Goal: Navigation & Orientation: Find specific page/section

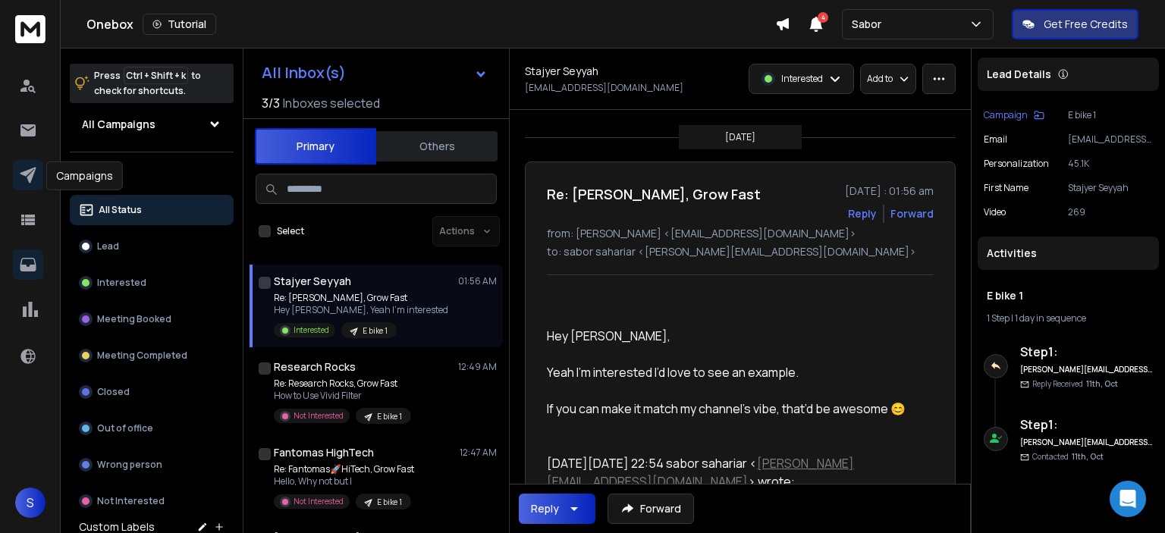
click at [29, 175] on icon at bounding box center [28, 176] width 16 height 16
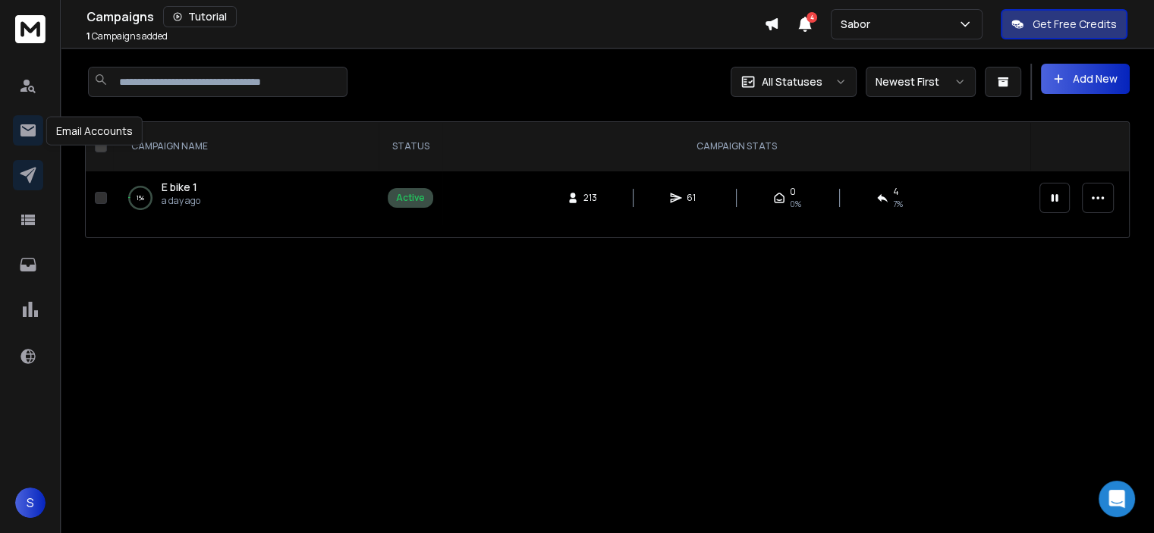
click at [20, 143] on link at bounding box center [28, 130] width 30 height 30
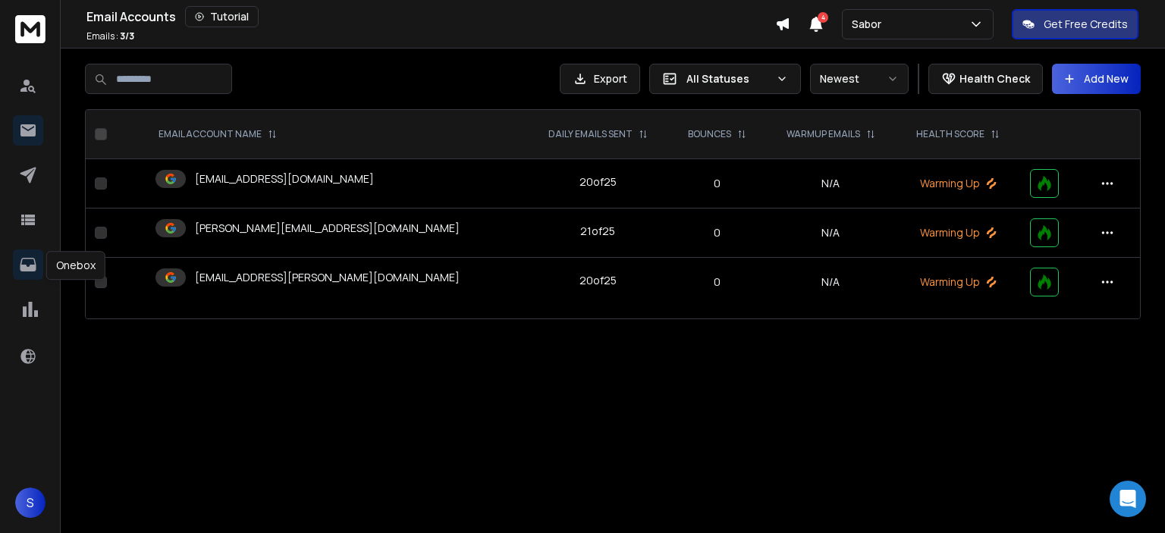
click at [27, 263] on icon at bounding box center [28, 265] width 18 height 18
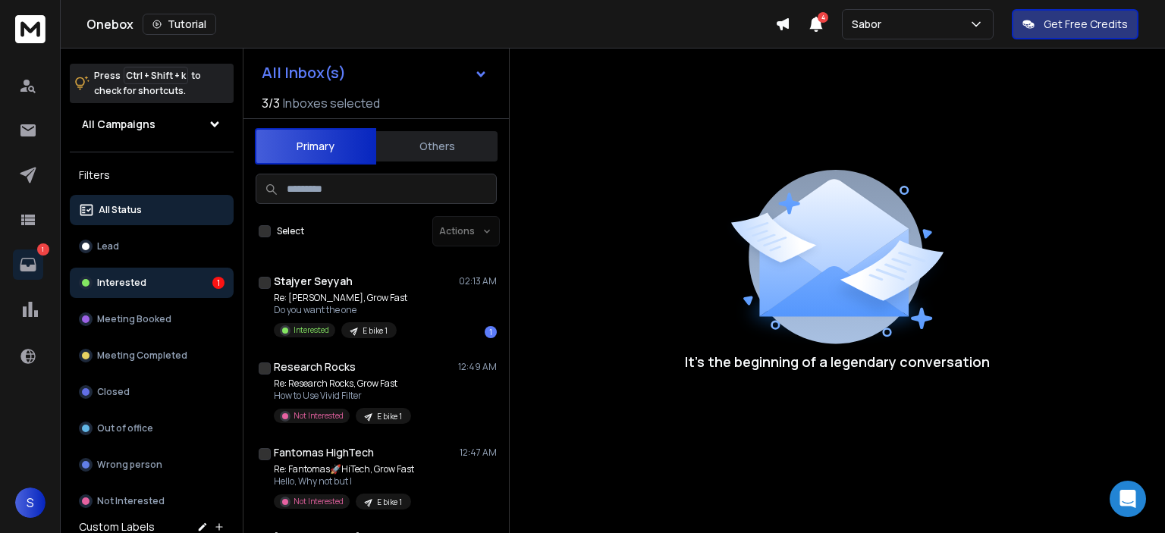
click at [134, 294] on button "Interested 1" at bounding box center [152, 283] width 164 height 30
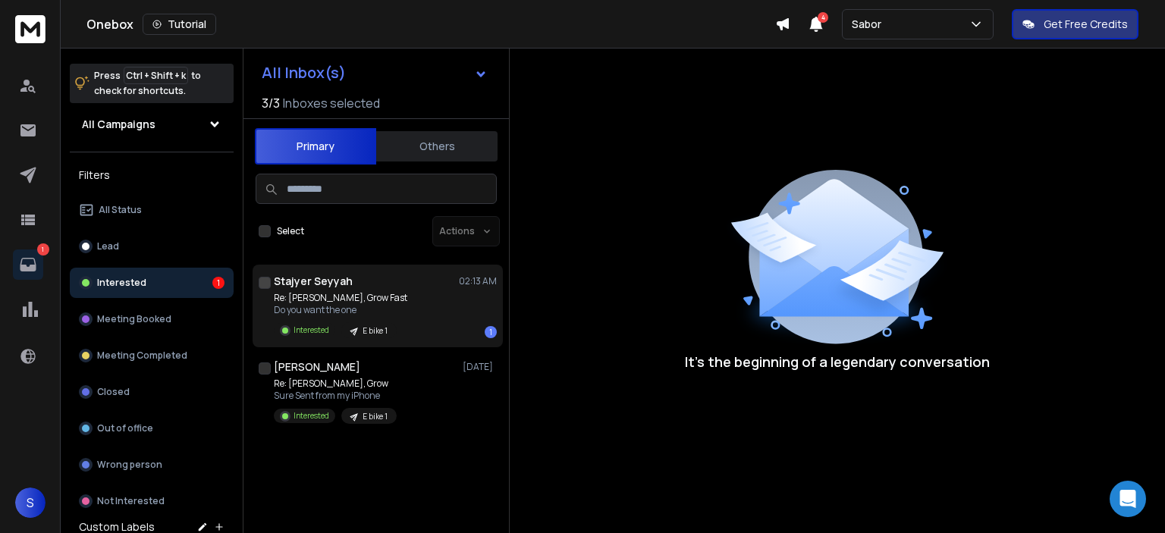
click at [317, 294] on p "Re: [PERSON_NAME], Grow Fast" at bounding box center [341, 298] width 134 height 12
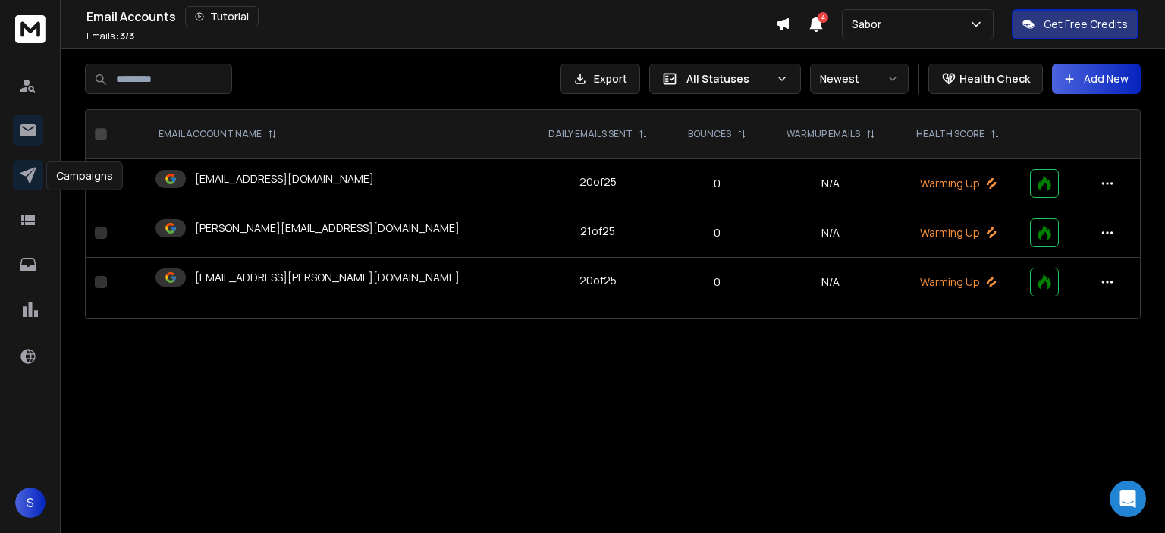
click at [31, 178] on icon at bounding box center [28, 176] width 16 height 16
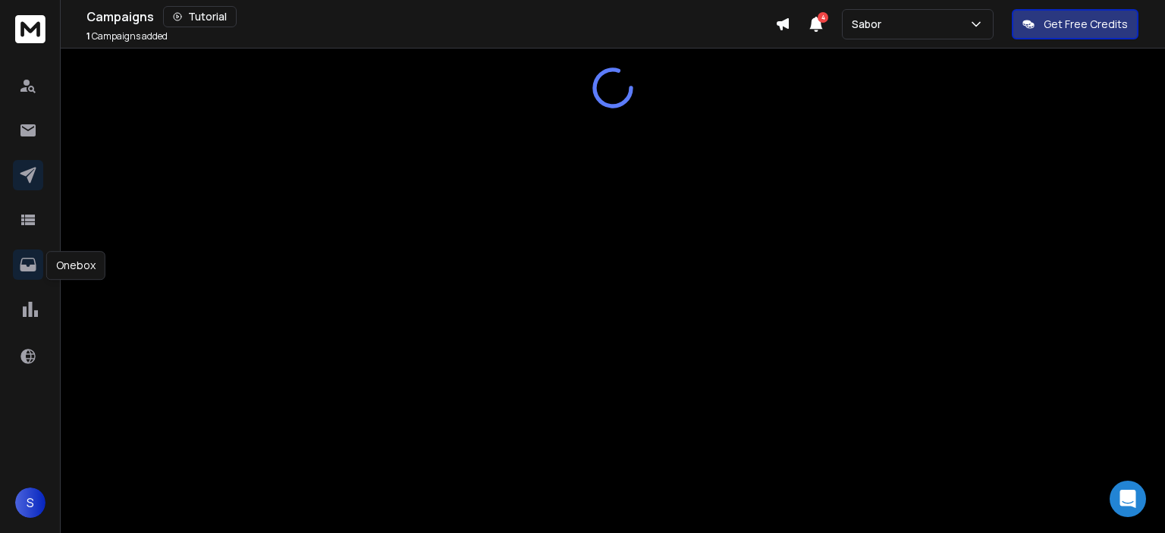
click at [36, 259] on link at bounding box center [28, 265] width 30 height 30
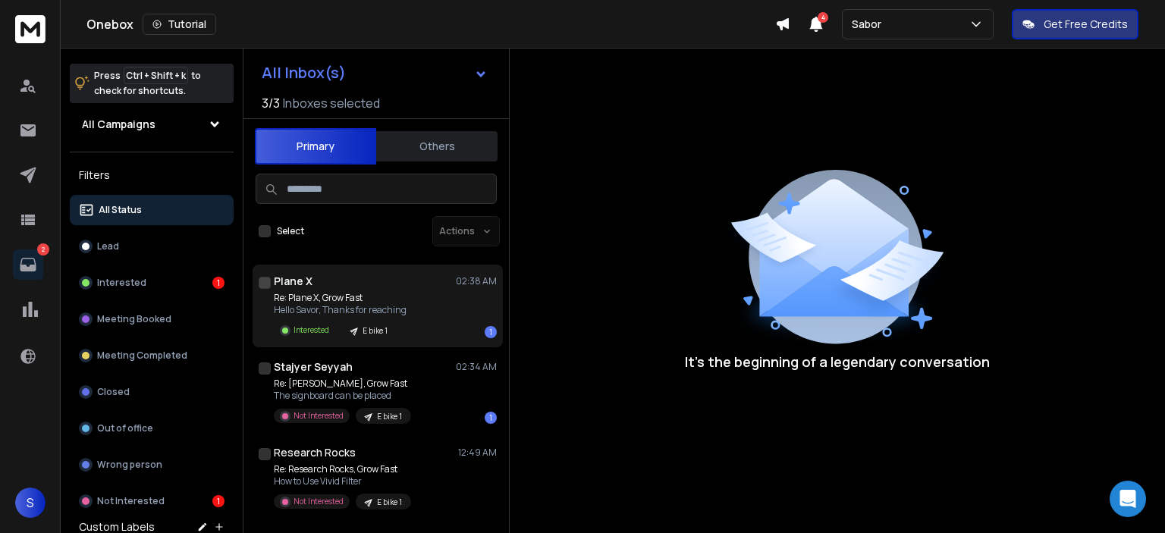
click at [339, 287] on div "Plane X 02:38 AM" at bounding box center [385, 281] width 223 height 15
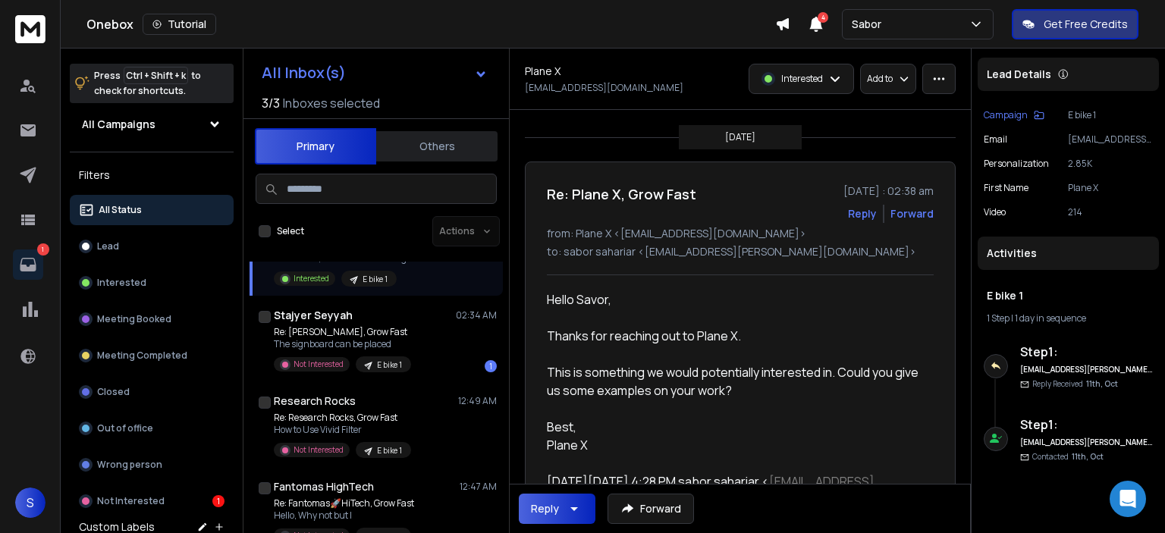
scroll to position [76, 0]
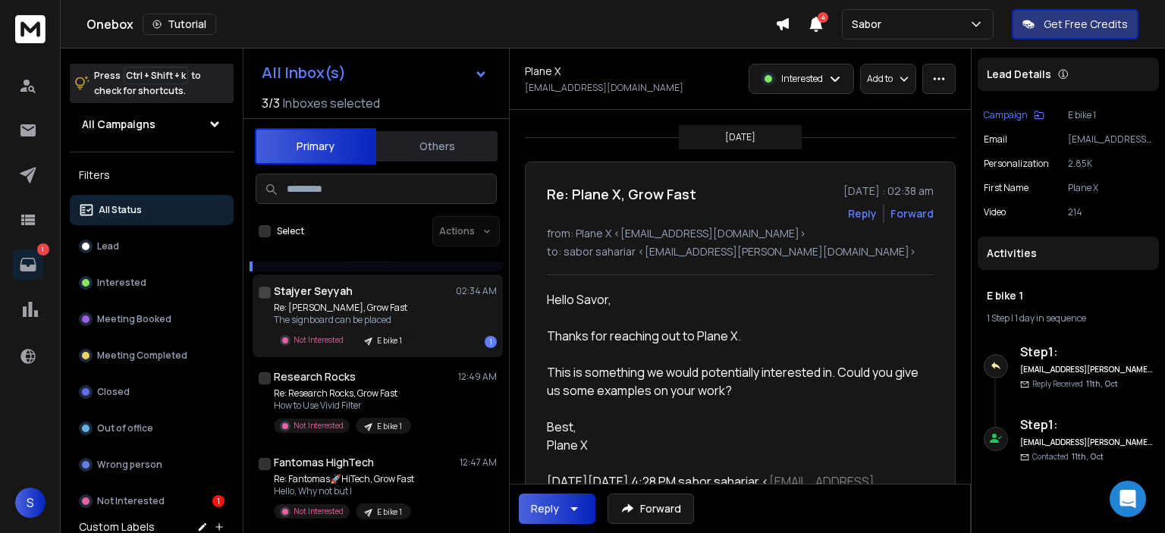
click at [326, 302] on p "Re: [PERSON_NAME], Grow Fast" at bounding box center [342, 308] width 137 height 12
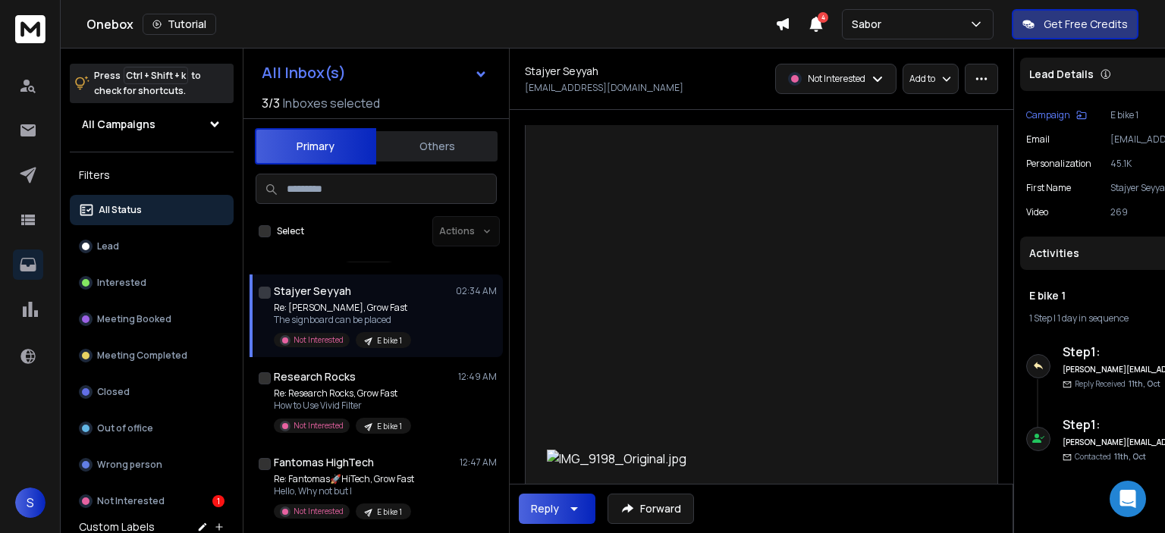
scroll to position [0, 0]
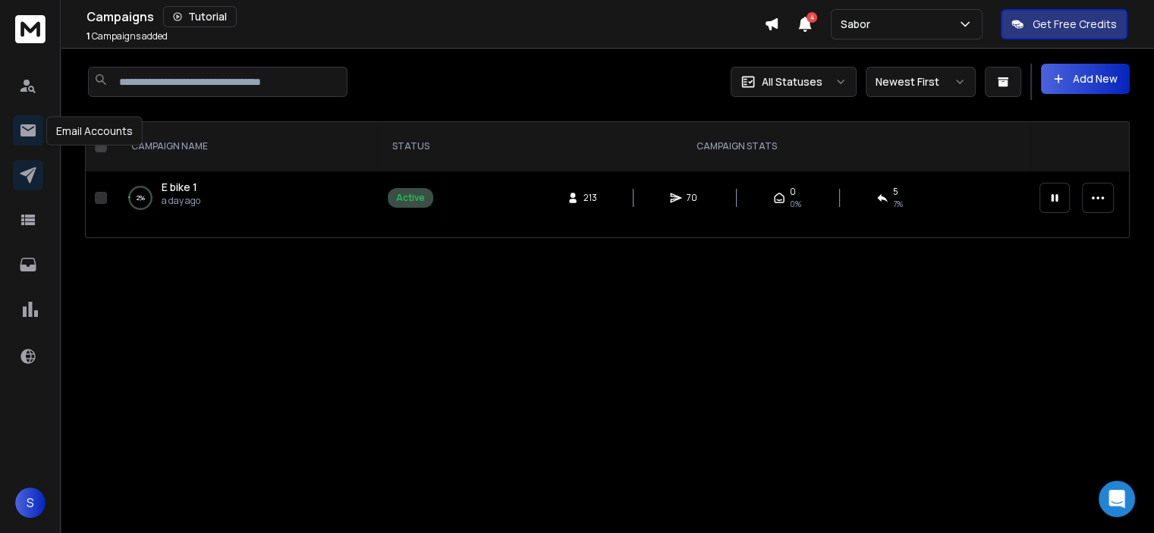
click at [33, 135] on icon at bounding box center [27, 130] width 15 height 12
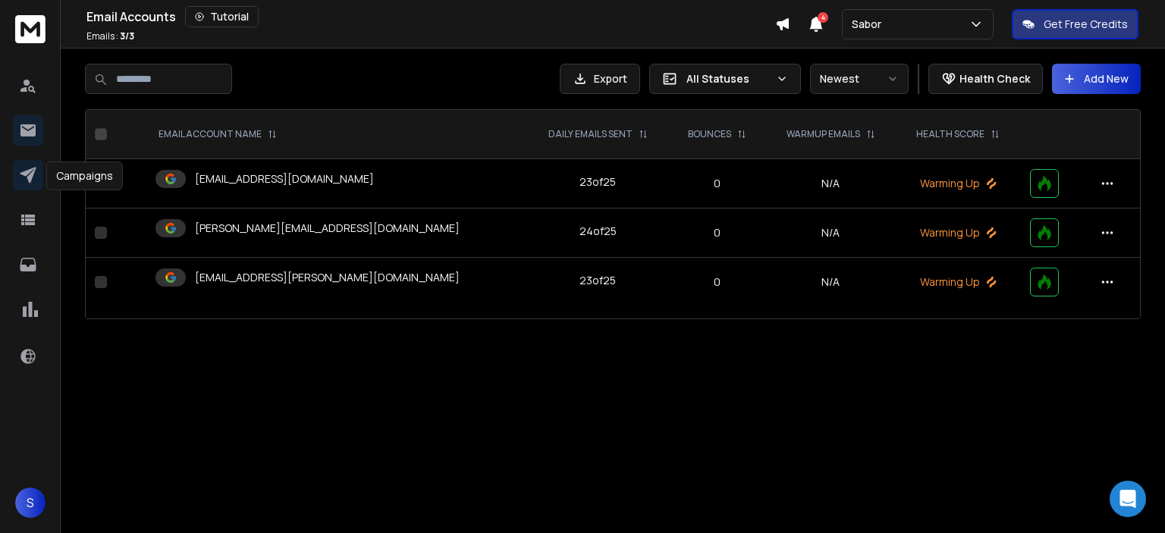
click at [35, 184] on link at bounding box center [28, 175] width 30 height 30
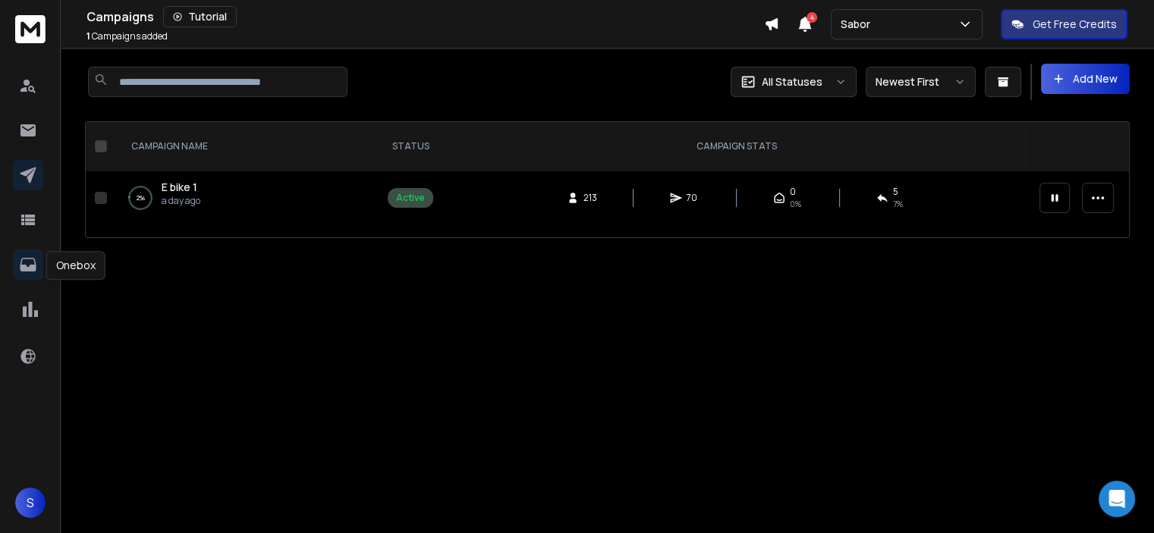
click at [27, 266] on icon at bounding box center [28, 265] width 18 height 18
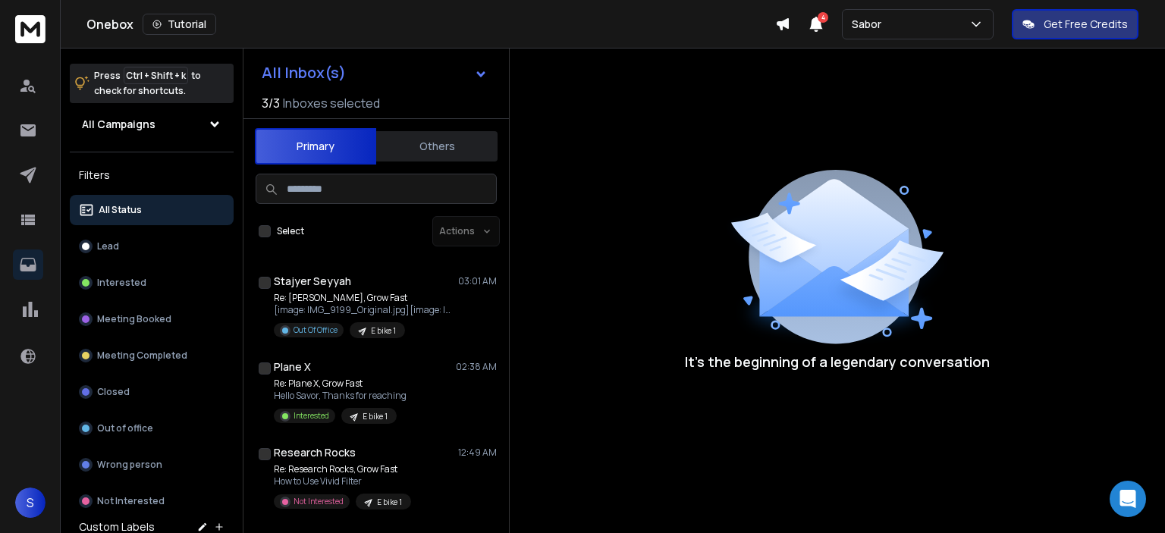
click at [594, 143] on div "It’s the beginning of a legendary conversation" at bounding box center [838, 276] width 656 height 454
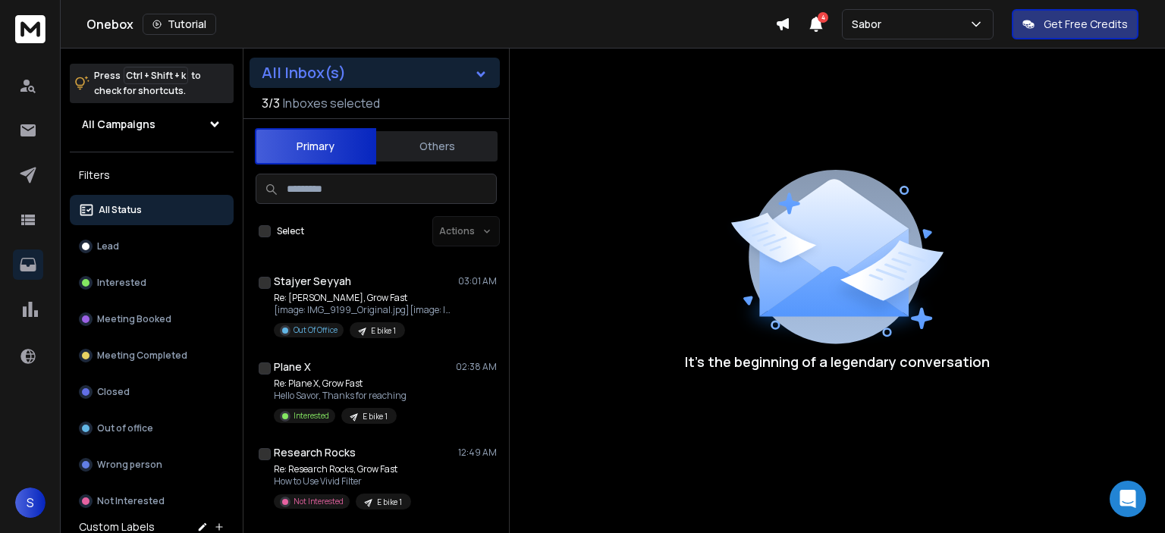
click at [467, 69] on button "All Inbox(s)" at bounding box center [375, 73] width 250 height 30
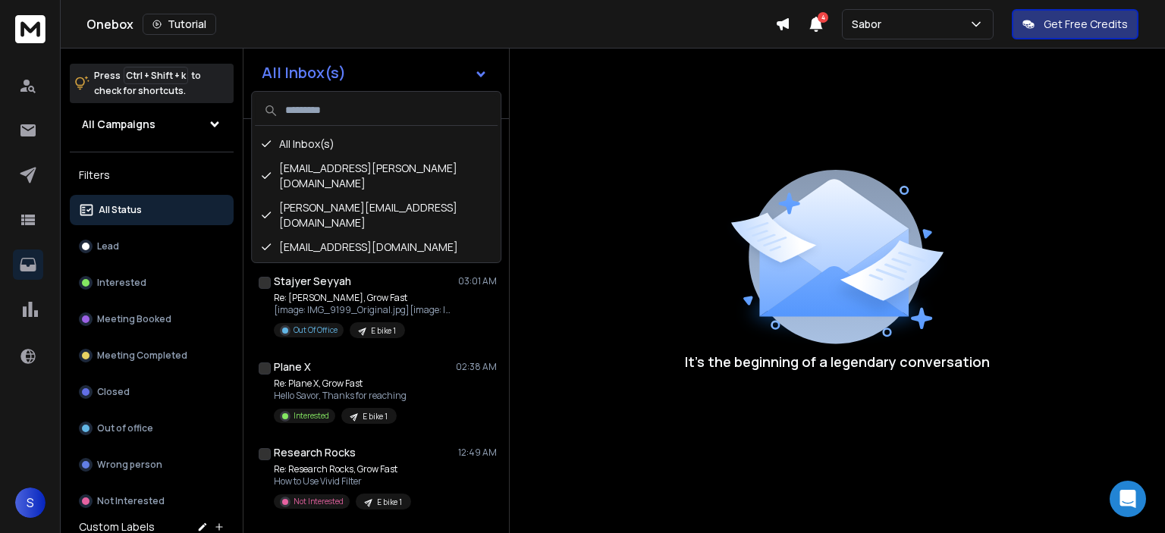
click at [595, 105] on div "It’s the beginning of a legendary conversation" at bounding box center [838, 276] width 656 height 454
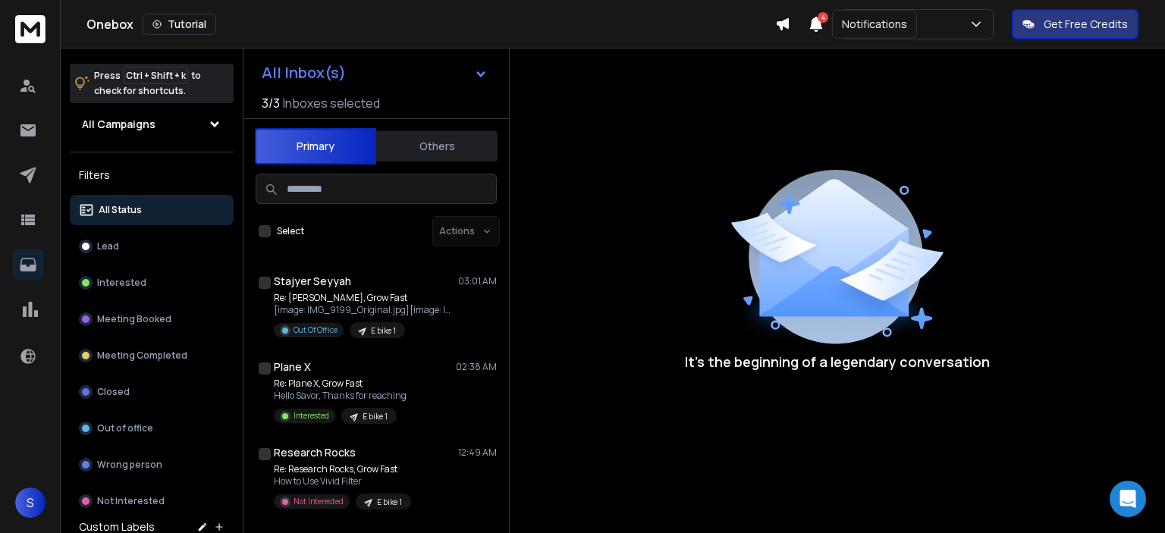
click at [823, 27] on icon at bounding box center [817, 23] width 14 height 15
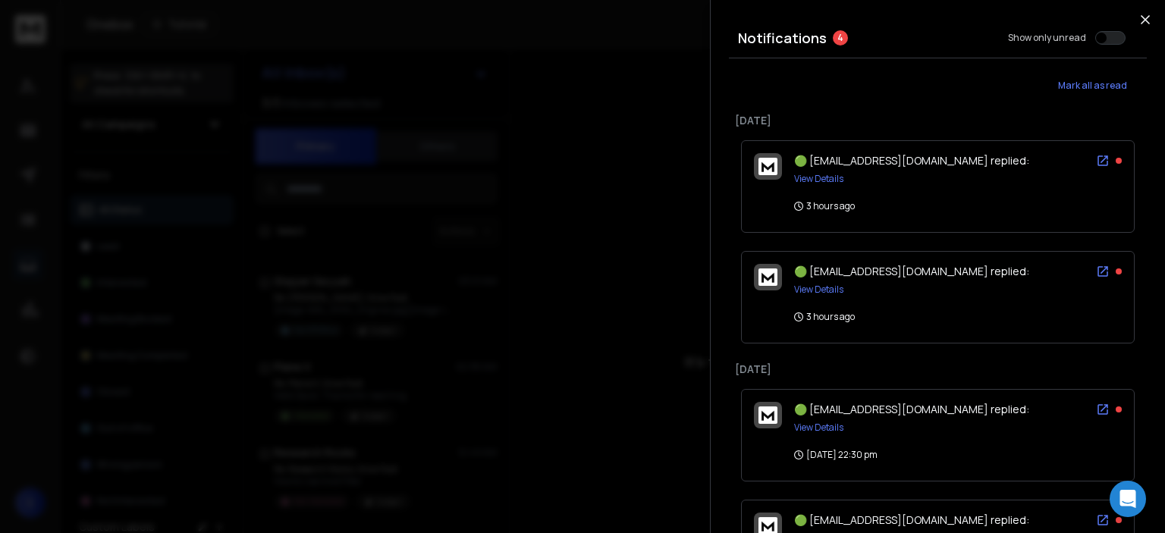
click at [1138, 18] on icon "button" at bounding box center [1145, 19] width 15 height 15
